Goal: Communication & Community: Answer question/provide support

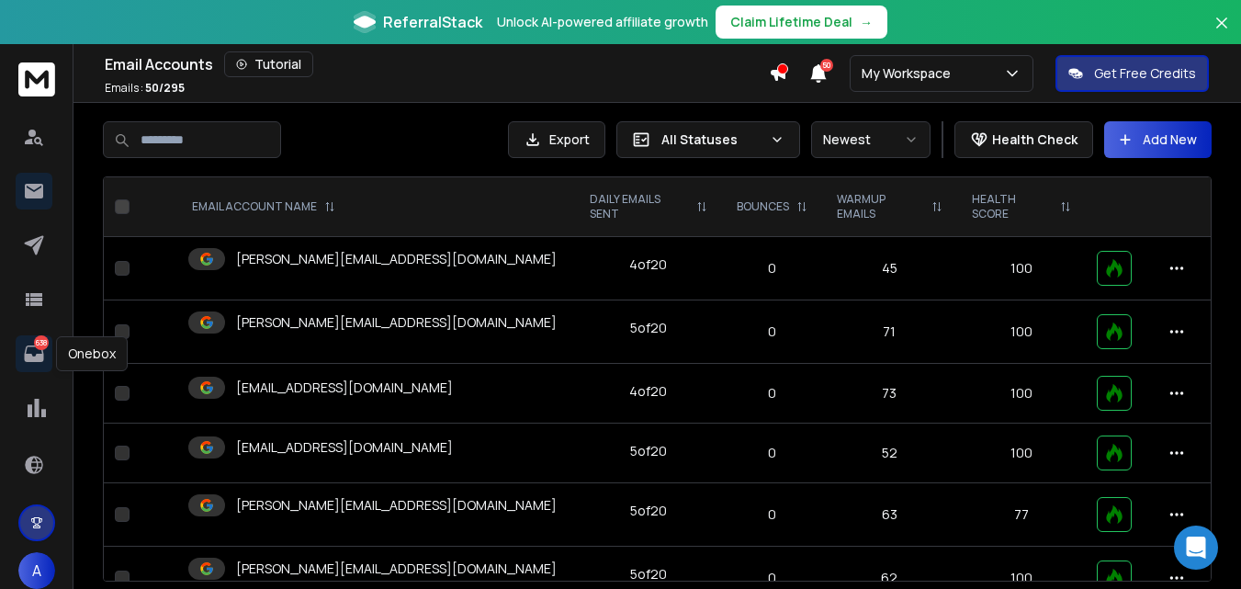
click at [50, 339] on link "638" at bounding box center [34, 353] width 37 height 37
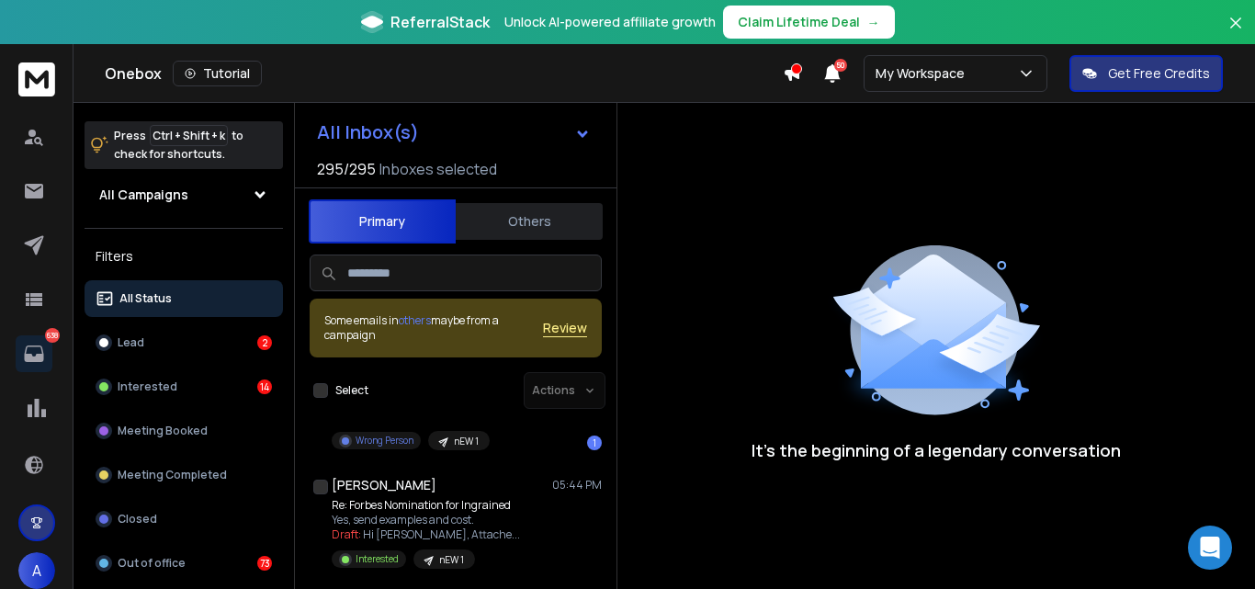
scroll to position [1146, 0]
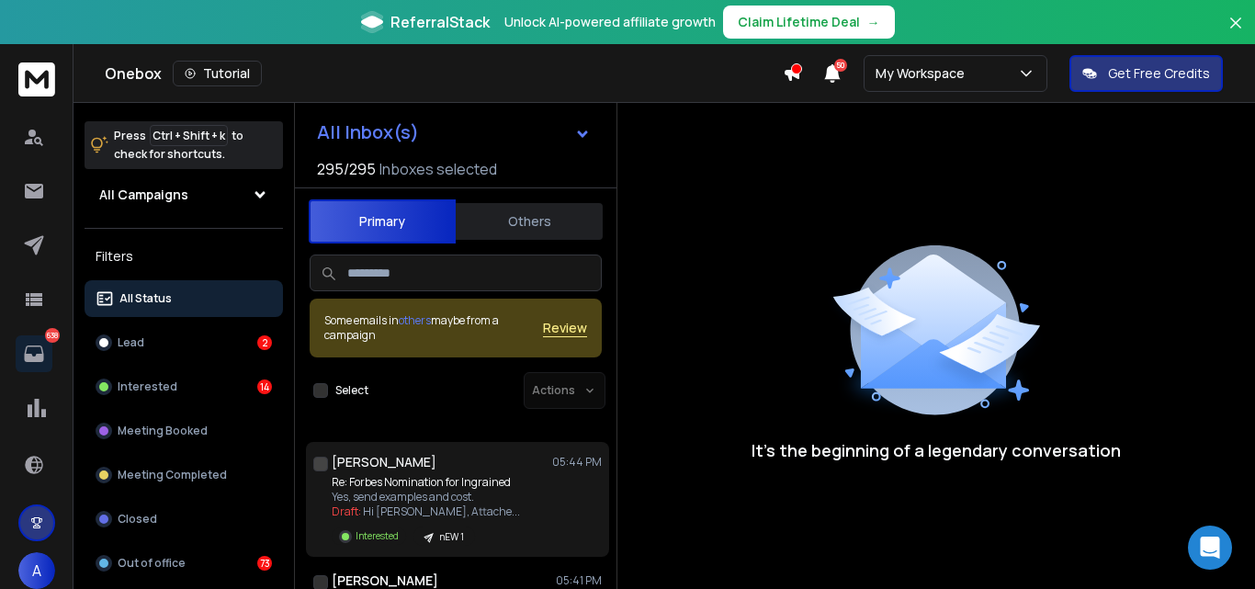
click at [465, 492] on p "Yes, send examples and cost." at bounding box center [426, 497] width 188 height 15
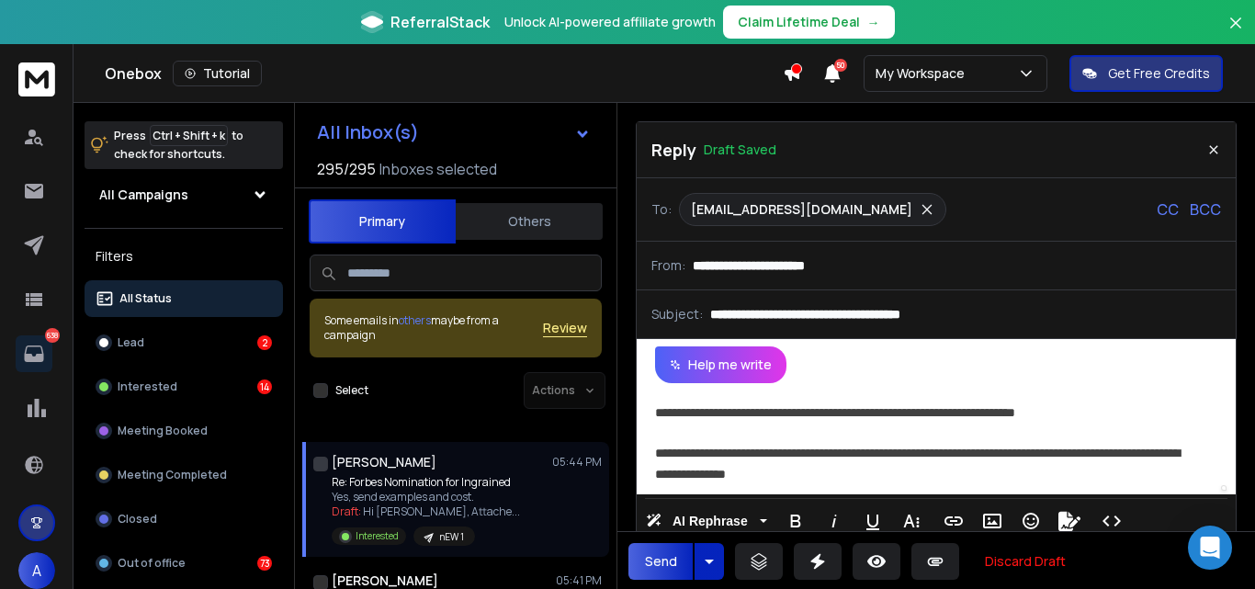
scroll to position [0, 0]
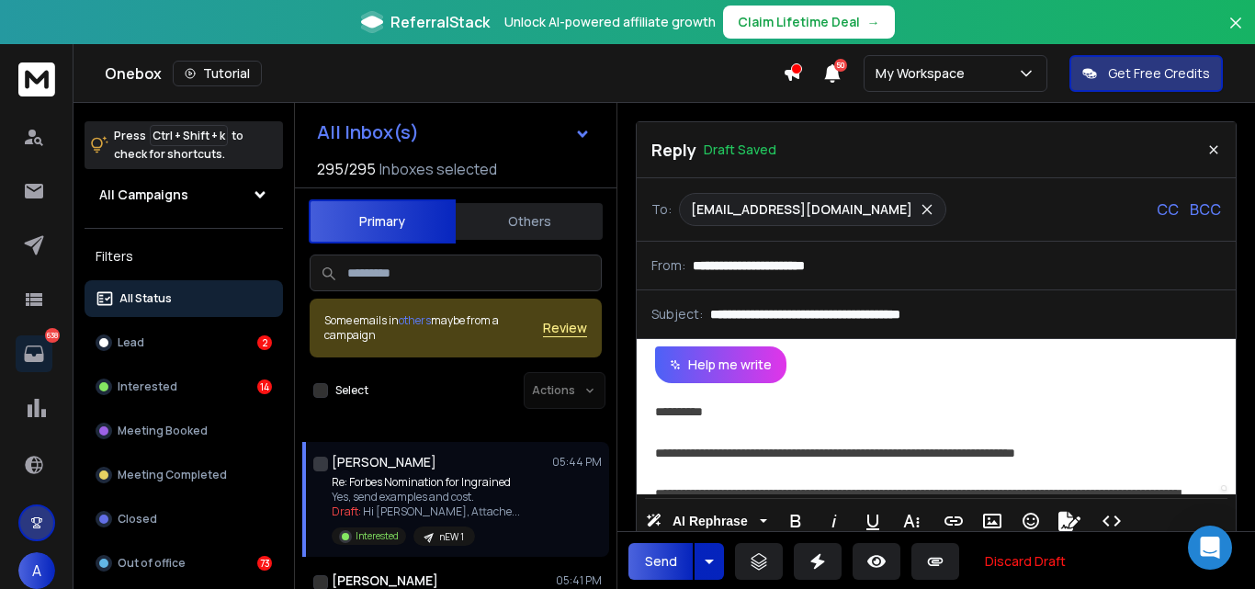
click at [617, 547] on div "All Inbox(s) 295 / 295 Inboxes selected Primary Others Some emails in others ma…" at bounding box center [455, 397] width 323 height 589
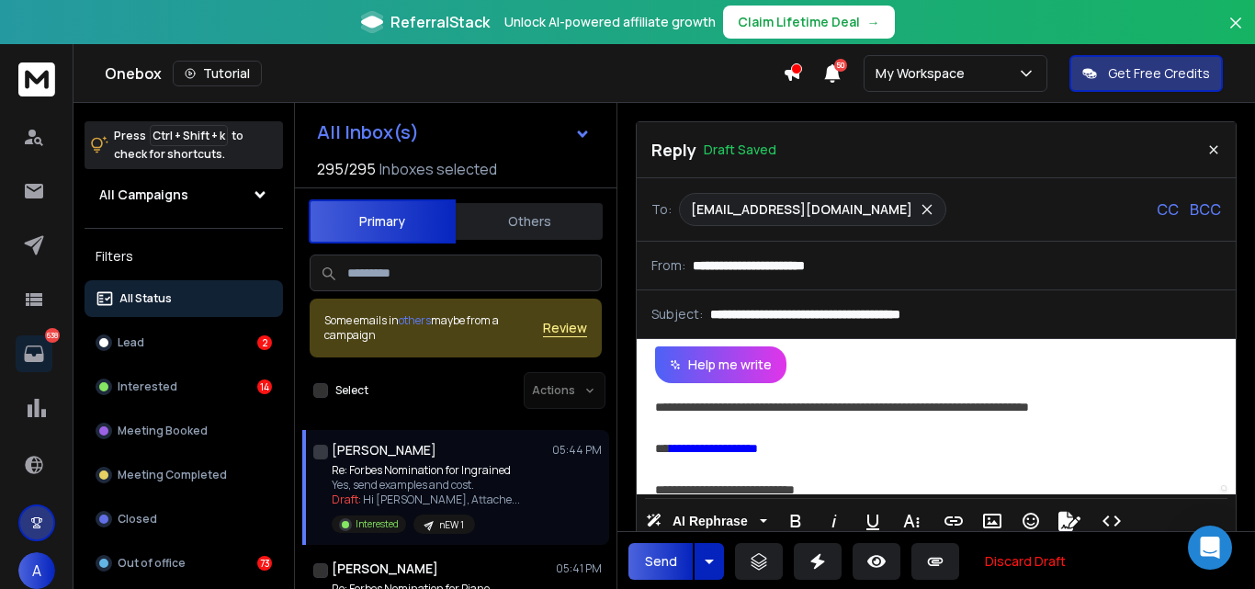
scroll to position [161, 0]
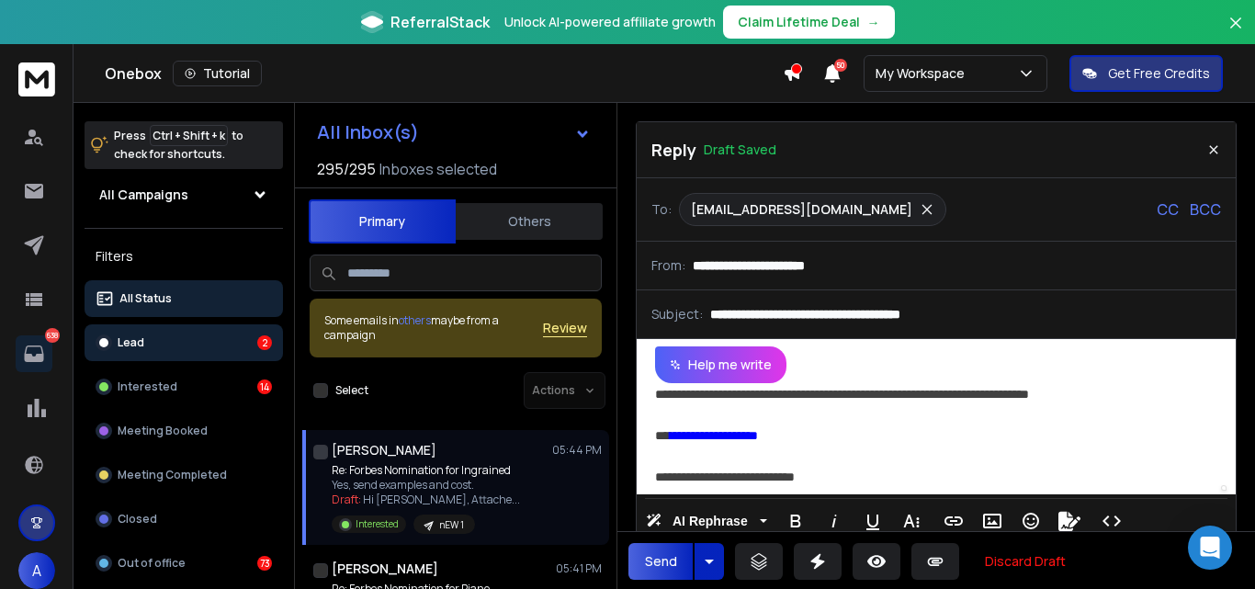
click at [197, 333] on button "Lead 2" at bounding box center [184, 342] width 198 height 37
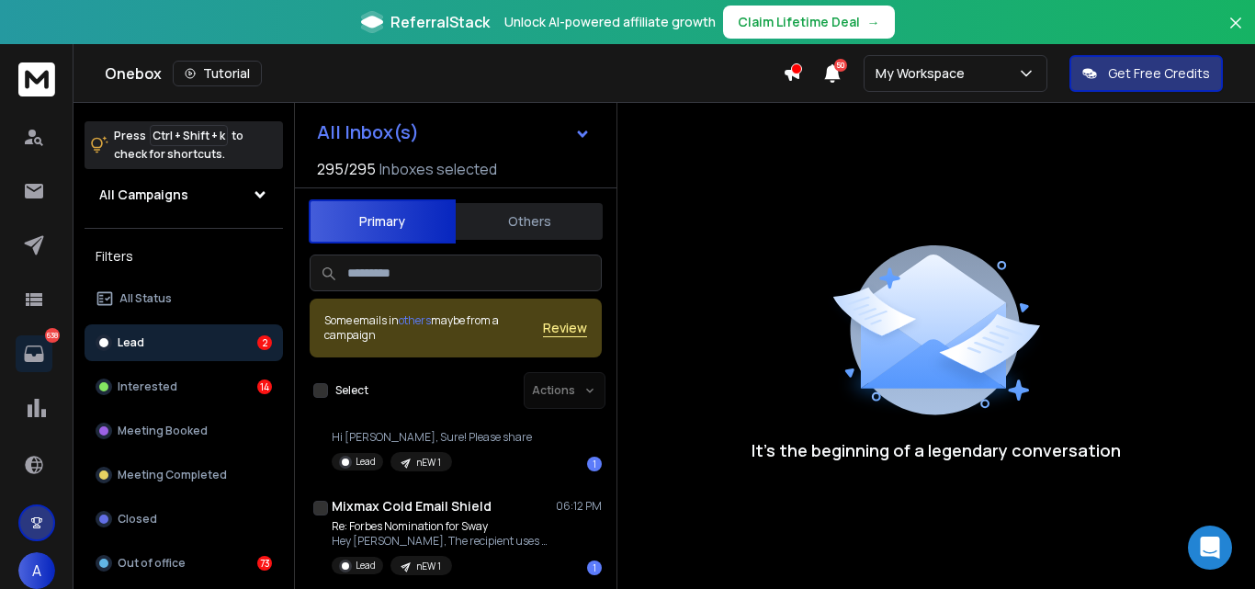
scroll to position [70, 0]
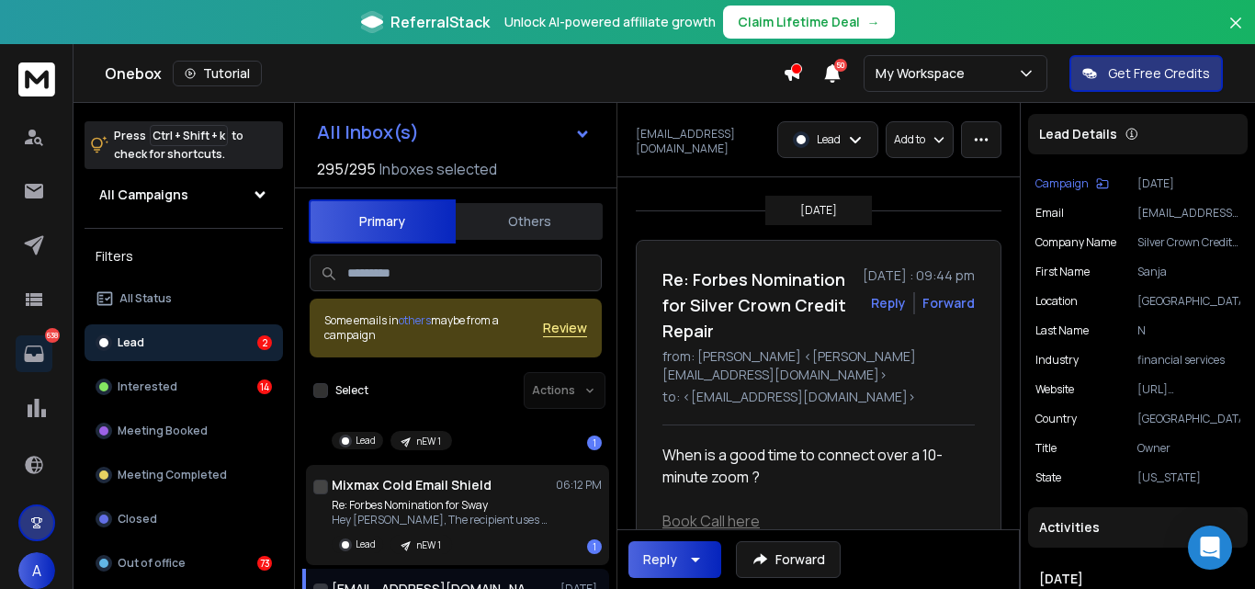
click at [507, 515] on p "Hey [PERSON_NAME], The recipient uses Mixmax" at bounding box center [442, 520] width 221 height 15
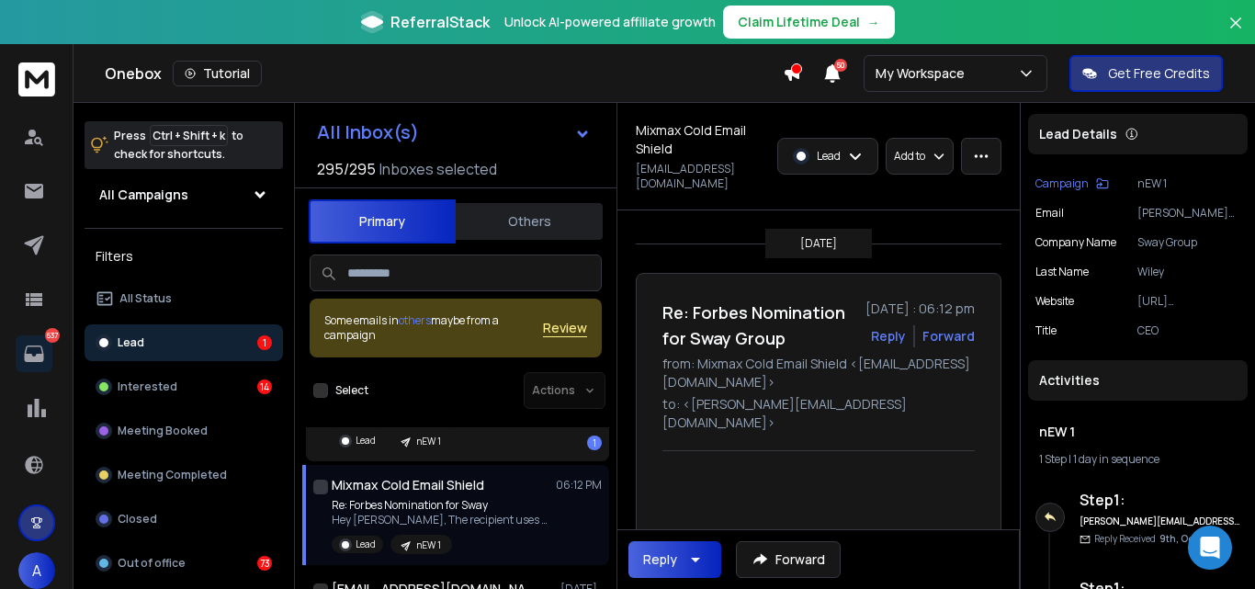
click at [563, 452] on div "[PERSON_NAME] 06:13 PM Re: Forbes Nomination for Good Hi [PERSON_NAME], Sure! P…" at bounding box center [457, 411] width 303 height 100
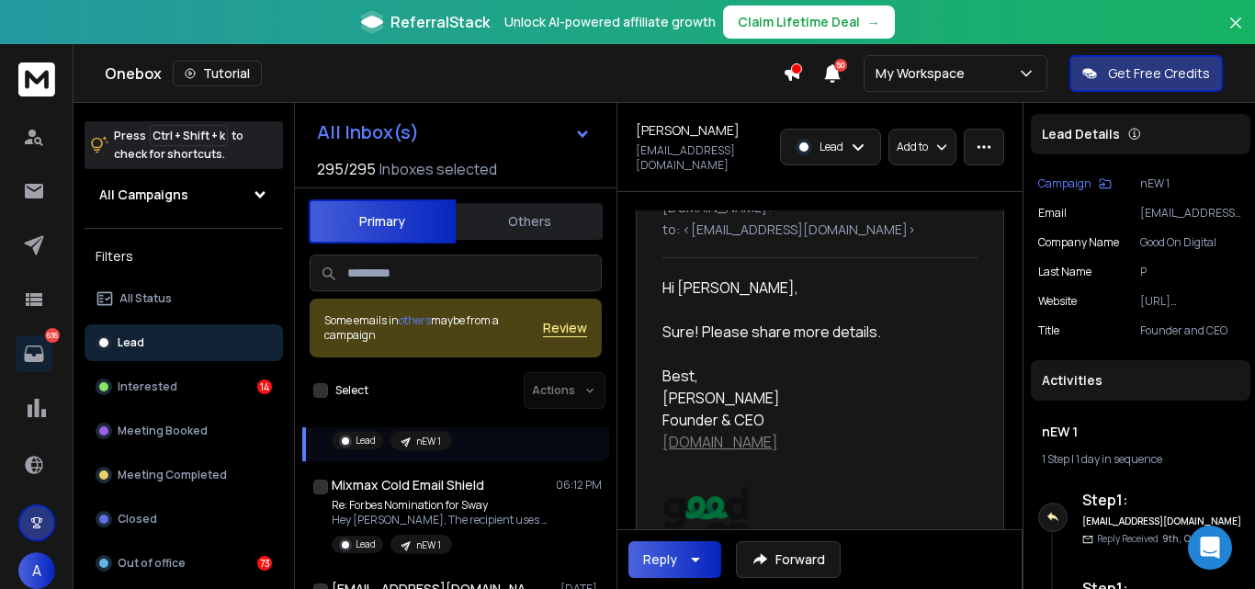
scroll to position [14, 0]
click at [199, 374] on button "Interested 14" at bounding box center [184, 386] width 198 height 37
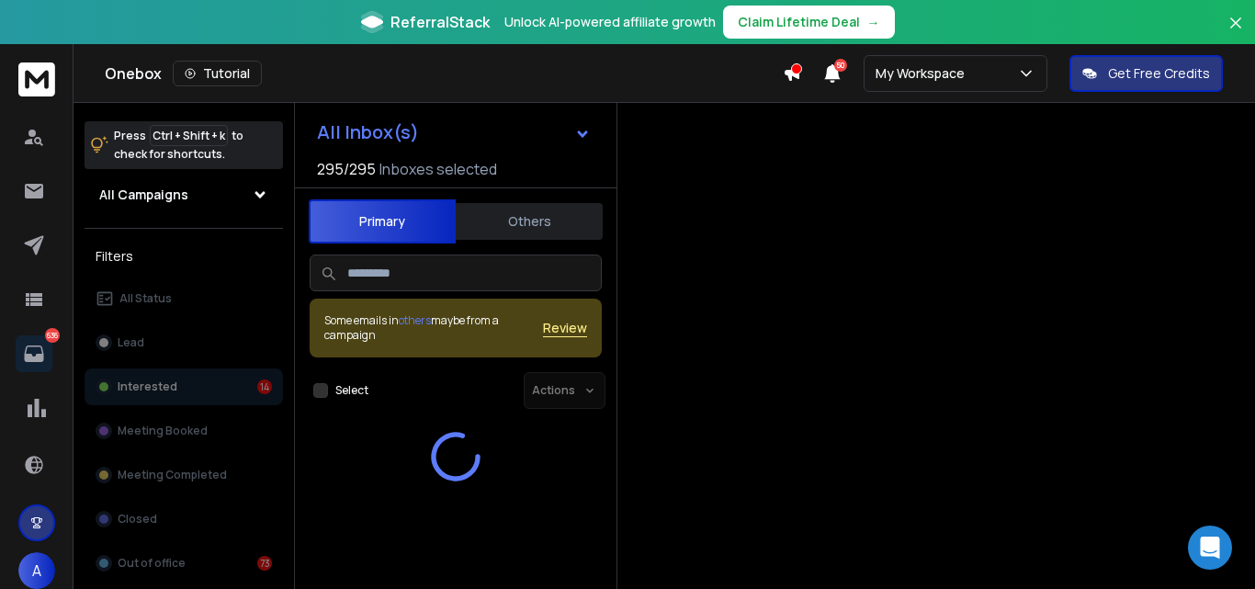
scroll to position [0, 0]
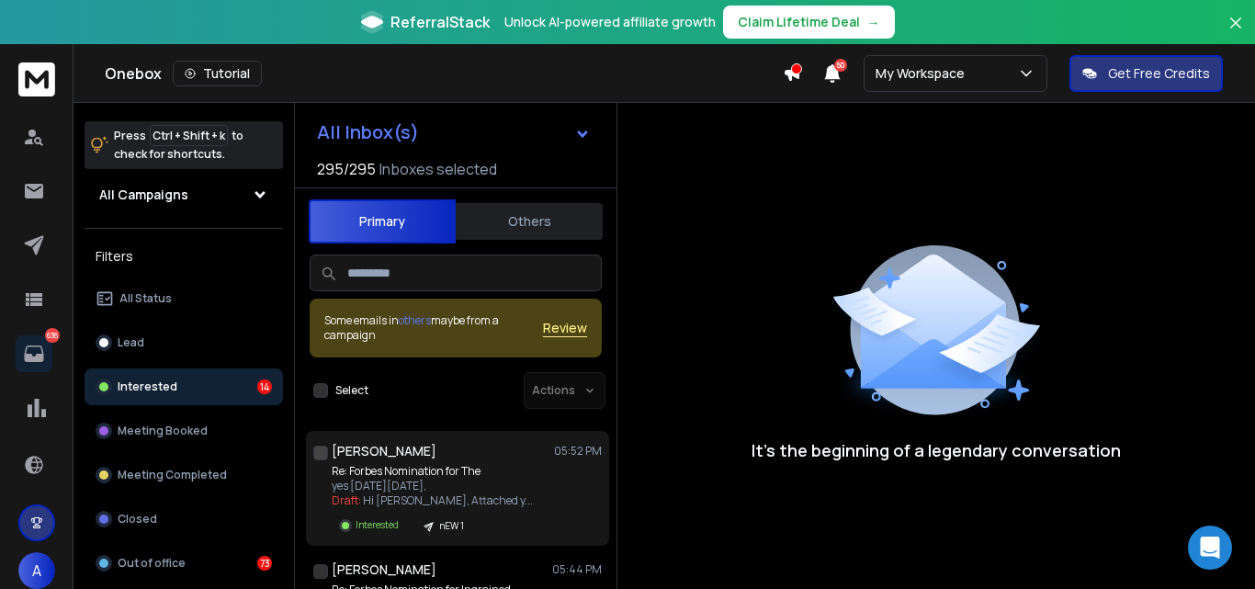
click at [560, 504] on div "Re: Forbes Nomination for The yes [DATE][DATE], Draft: Hi [PERSON_NAME], Attach…" at bounding box center [467, 499] width 270 height 71
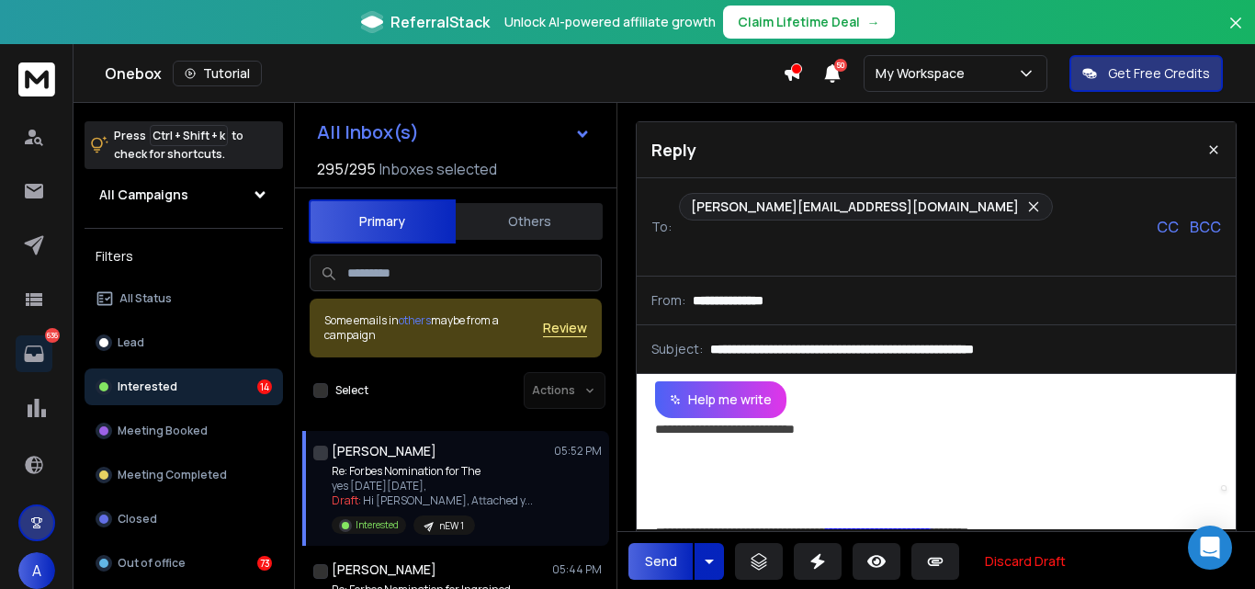
scroll to position [256, 0]
click at [911, 468] on div at bounding box center [933, 478] width 557 height 20
click at [992, 545] on icon "button" at bounding box center [992, 556] width 22 height 22
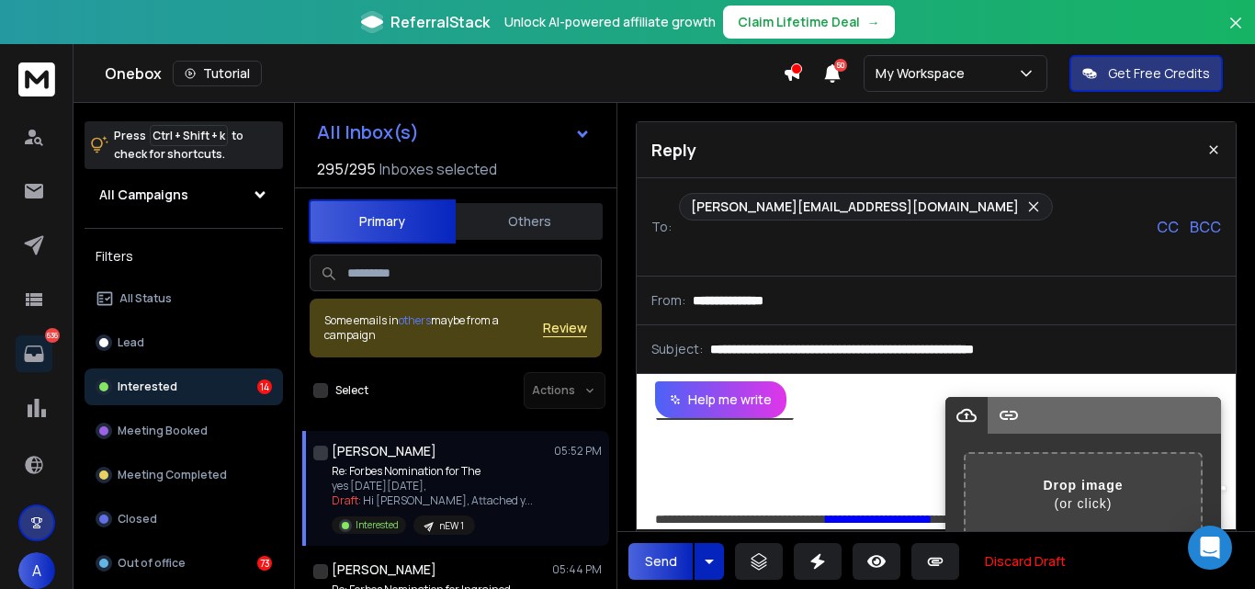
click at [1017, 458] on input "file" at bounding box center [613, 495] width 1176 height 82
type input "**********"
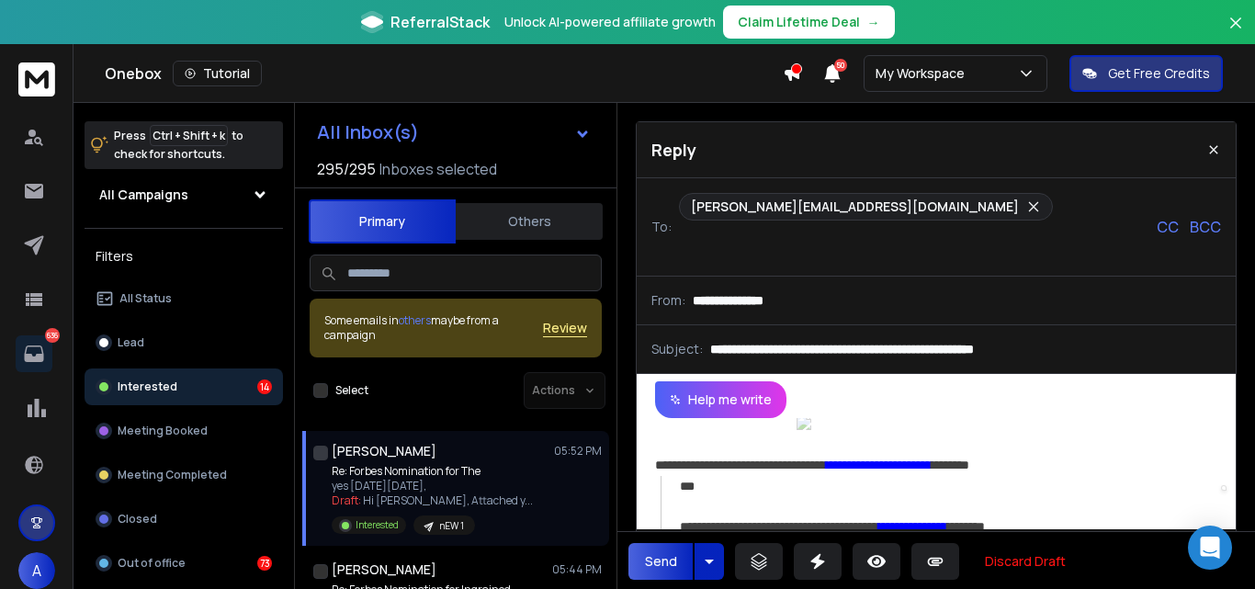
scroll to position [373, 0]
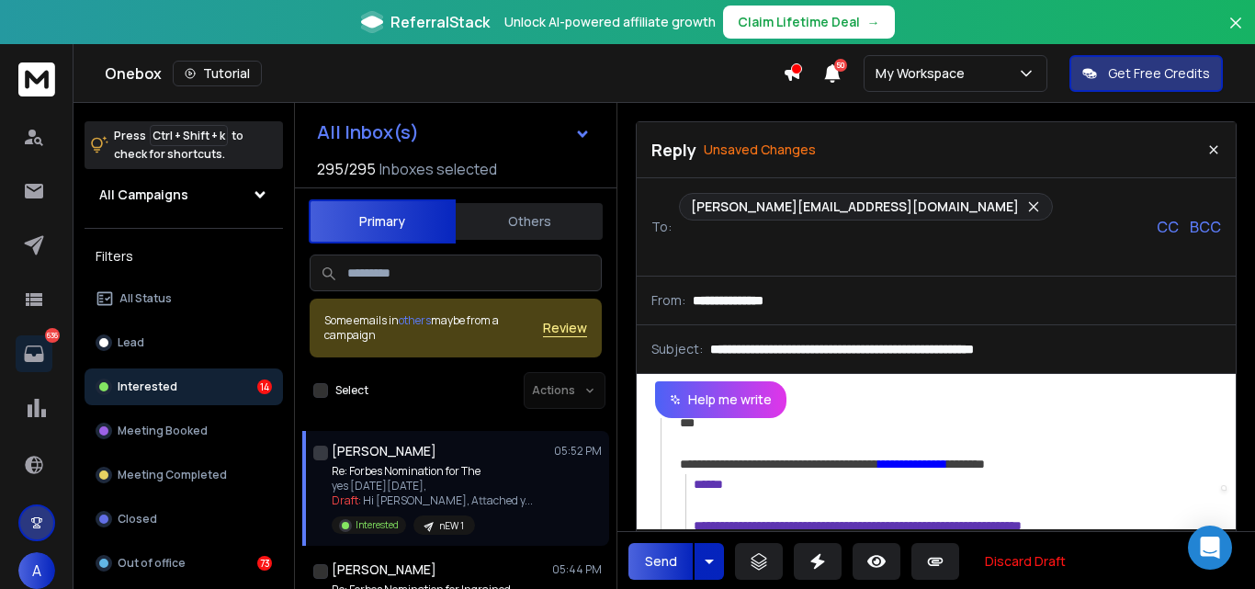
scroll to position [368, 0]
